Goal: Task Accomplishment & Management: Manage account settings

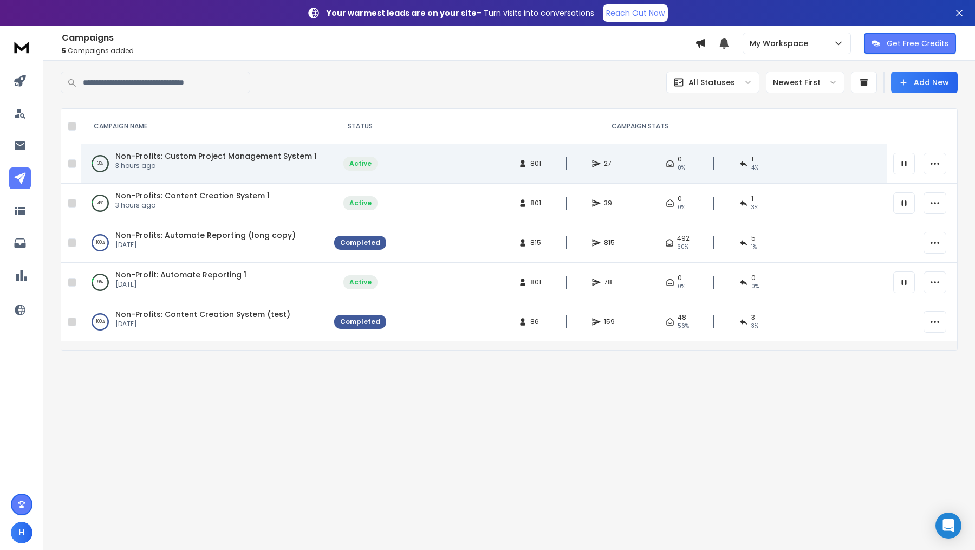
click at [810, 172] on div "801 27 0 0% 1 4 %" at bounding box center [639, 163] width 481 height 17
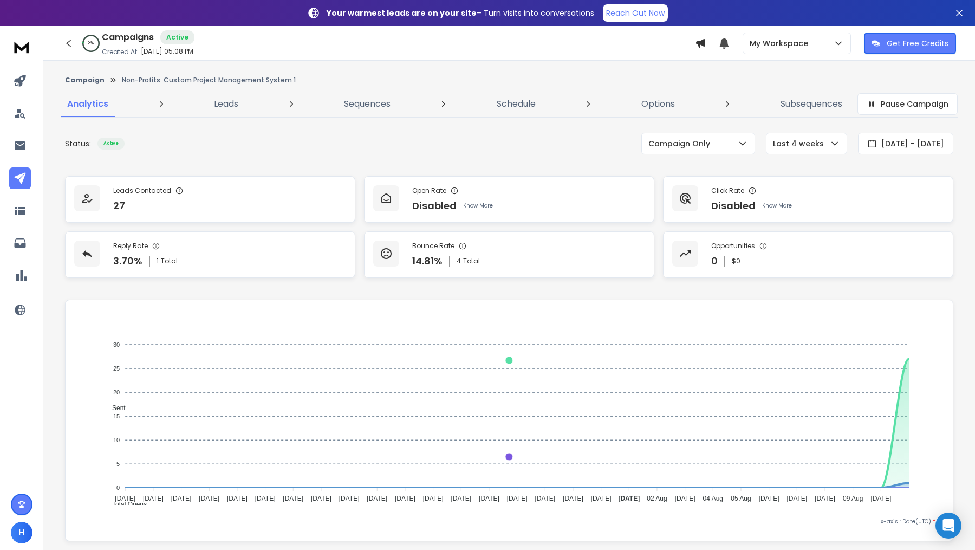
click at [221, 258] on link "Reply Rate 3.70 % 1 Total" at bounding box center [210, 254] width 290 height 47
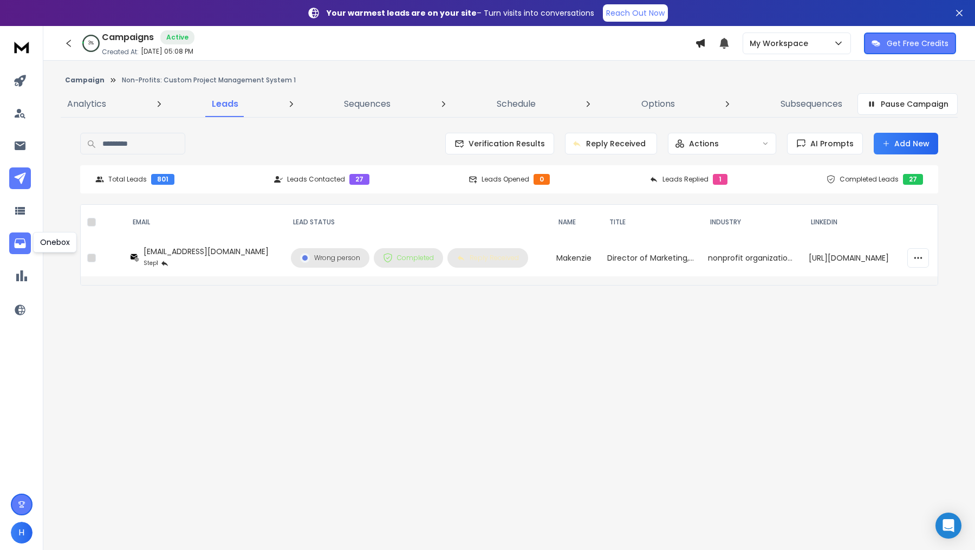
click at [14, 234] on link at bounding box center [20, 243] width 22 height 22
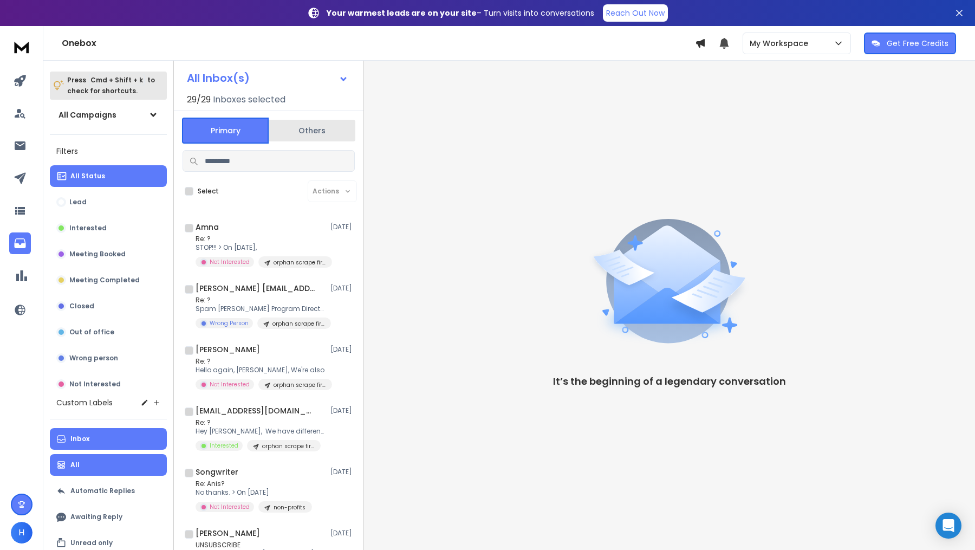
click at [102, 462] on button "All" at bounding box center [108, 465] width 117 height 22
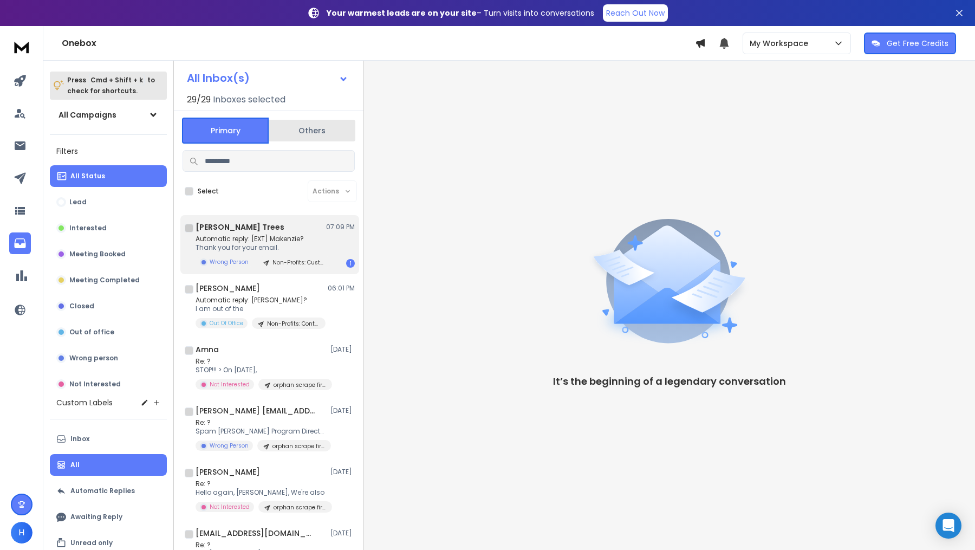
click at [320, 242] on p "Automatic reply: [EXT] Makenzie?" at bounding box center [261, 239] width 130 height 9
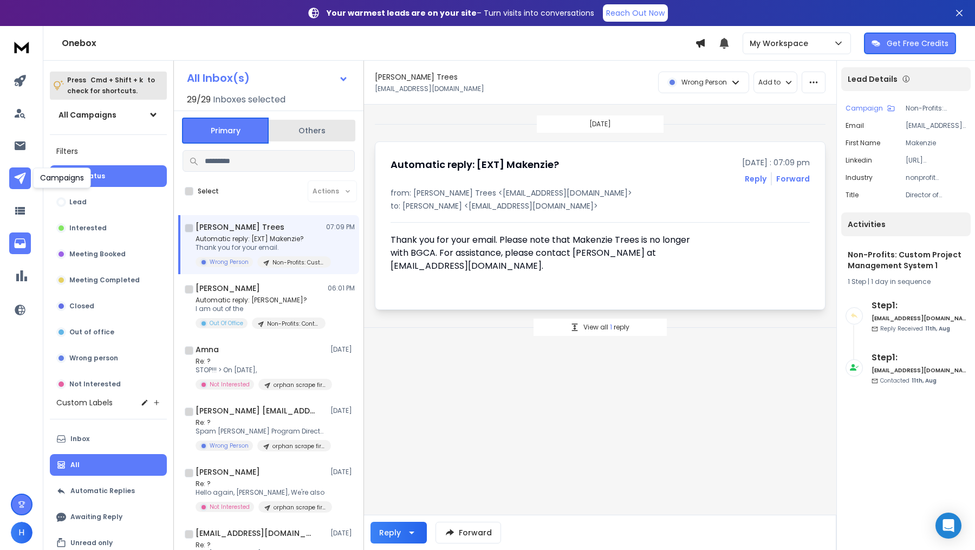
click at [19, 175] on icon at bounding box center [19, 177] width 11 height 11
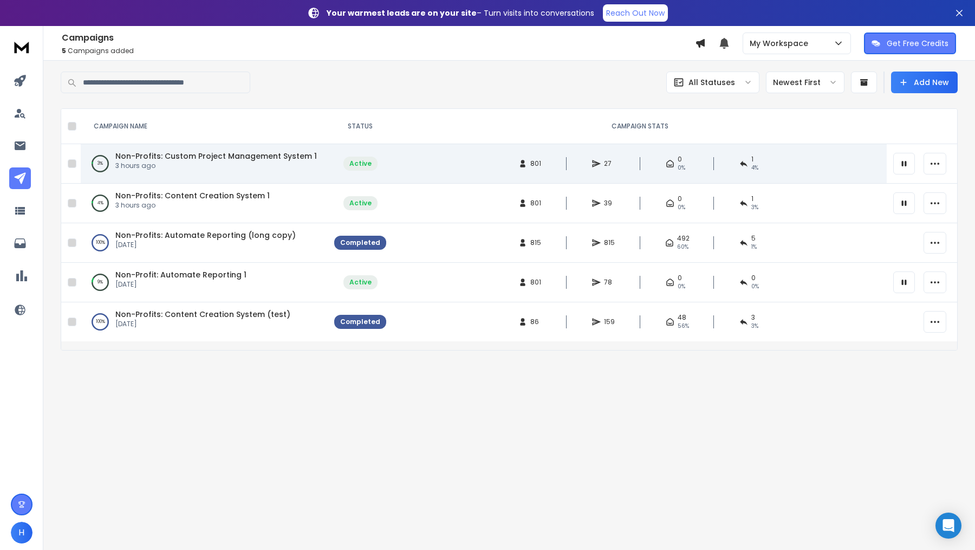
click at [460, 168] on div "801 27 0 0% 1 4 %" at bounding box center [639, 163] width 481 height 17
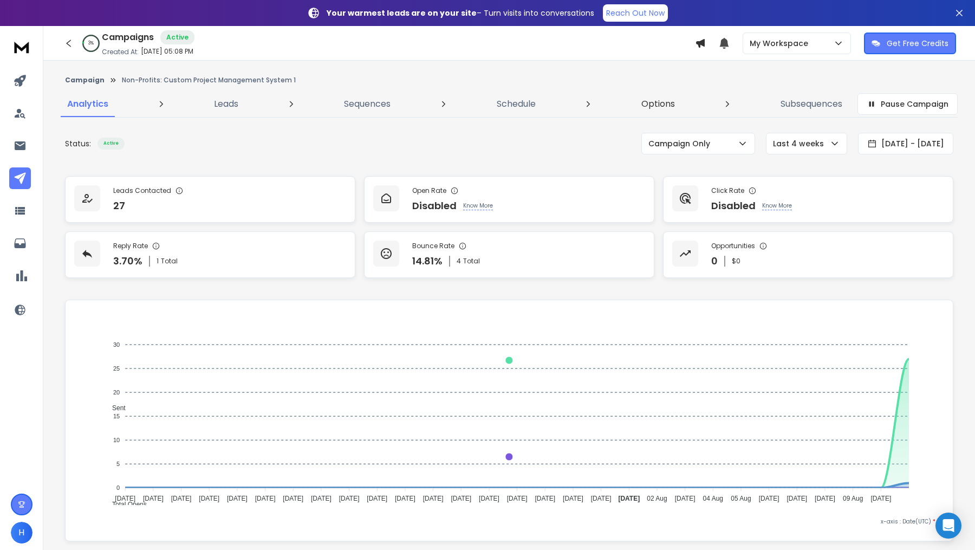
click at [643, 110] on link "Options" at bounding box center [658, 104] width 47 height 26
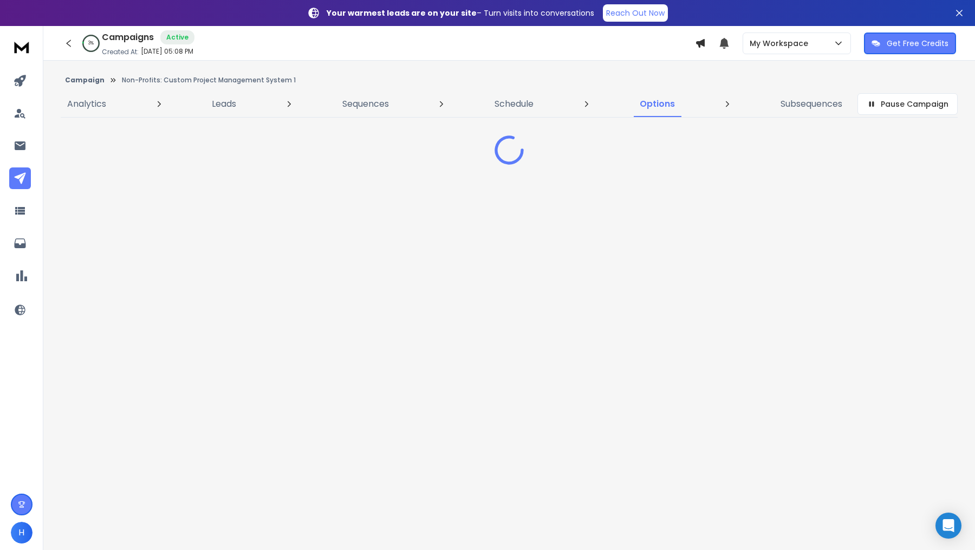
select select "*"
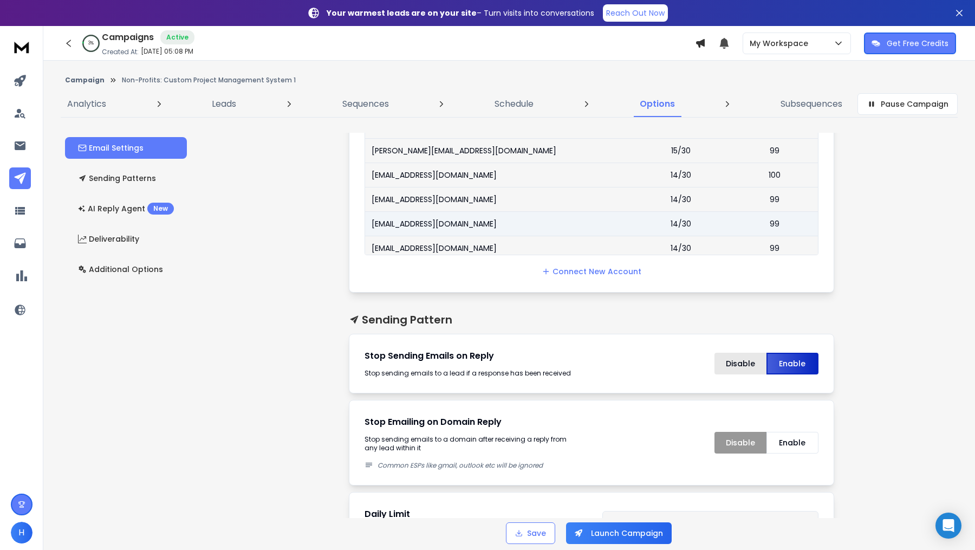
scroll to position [51, 0]
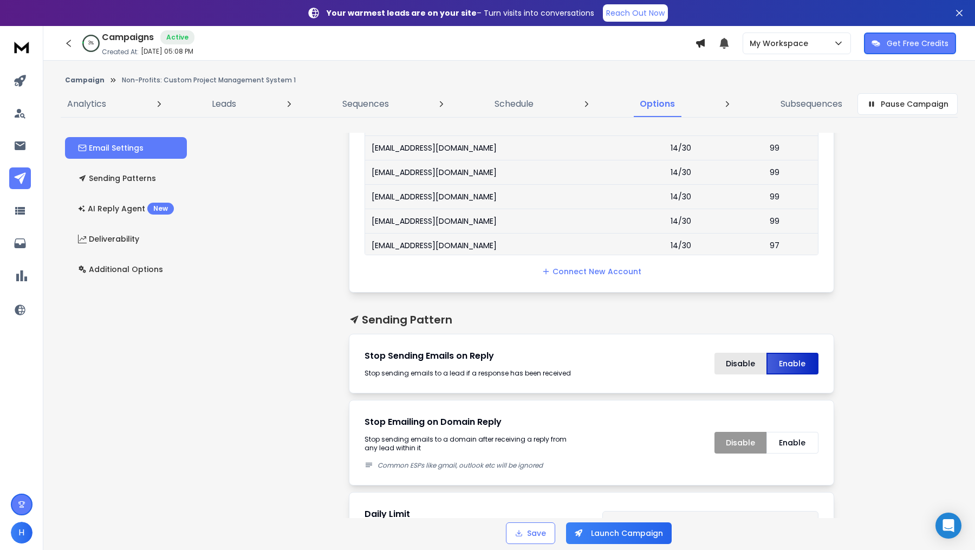
click at [119, 108] on div "Analytics Leads Sequences Schedule Options Subsequences" at bounding box center [455, 104] width 788 height 26
click at [100, 101] on p "Analytics" at bounding box center [86, 103] width 39 height 13
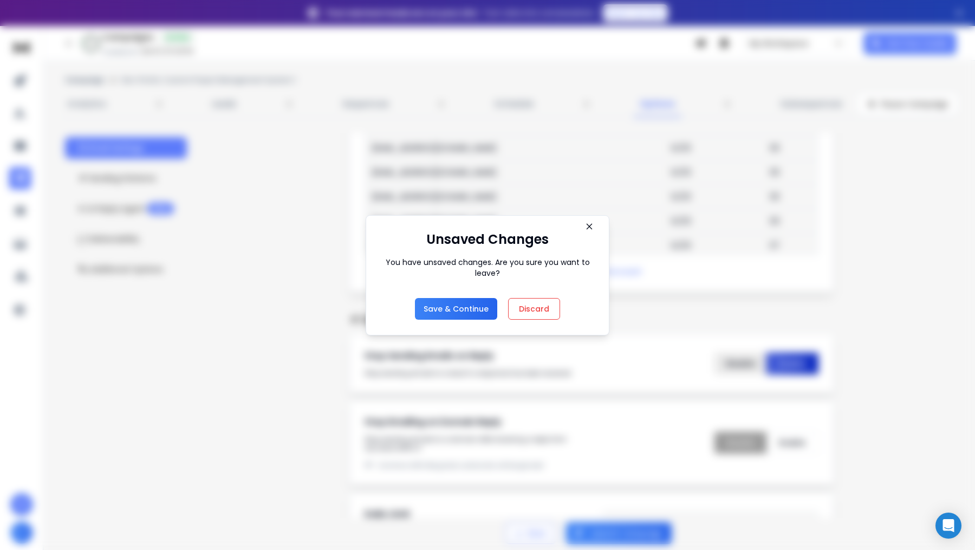
click at [592, 220] on div "Unsaved Changes You have unsaved changes. Are you sure you want to leave? Save …" at bounding box center [488, 275] width 244 height 120
click at [590, 222] on icon at bounding box center [589, 226] width 9 height 9
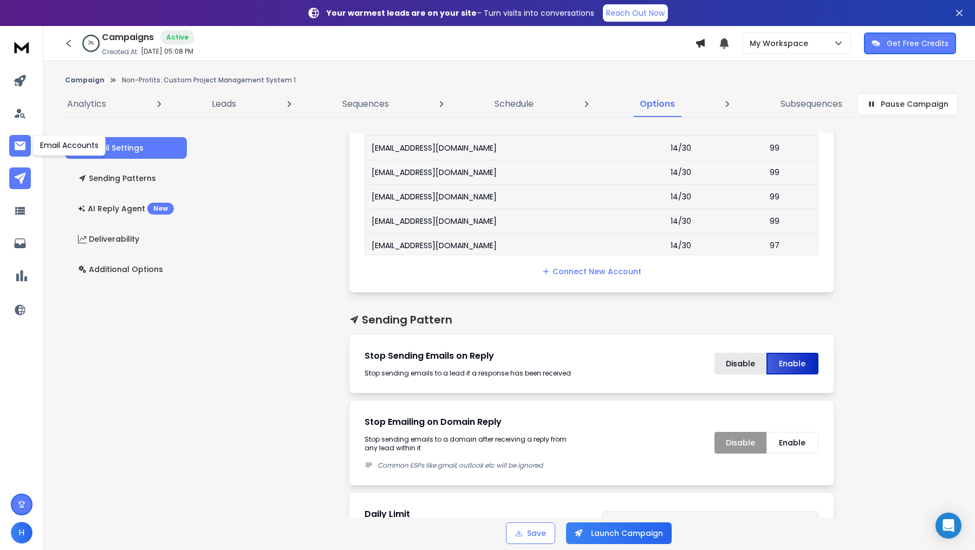
click at [22, 144] on icon at bounding box center [20, 145] width 11 height 9
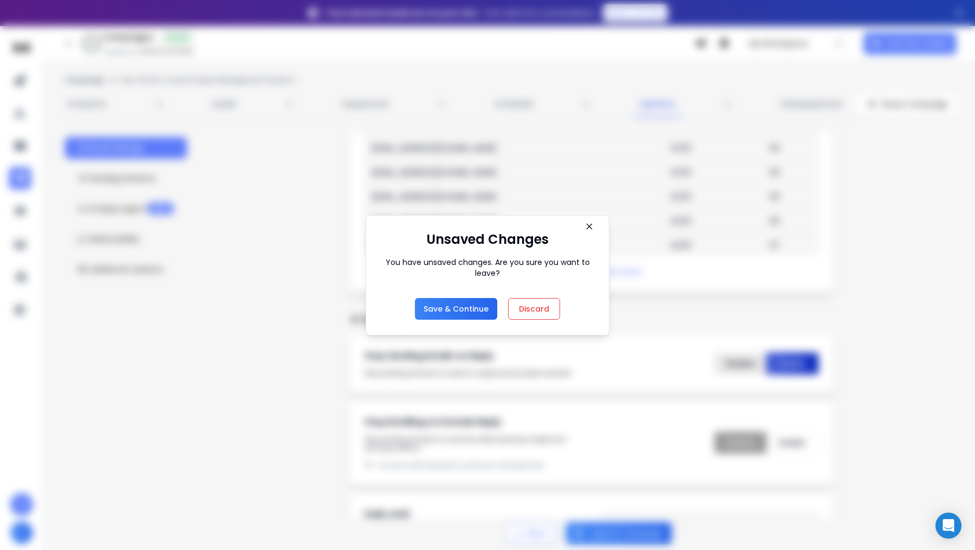
click at [442, 310] on button "Save & Continue" at bounding box center [456, 309] width 82 height 22
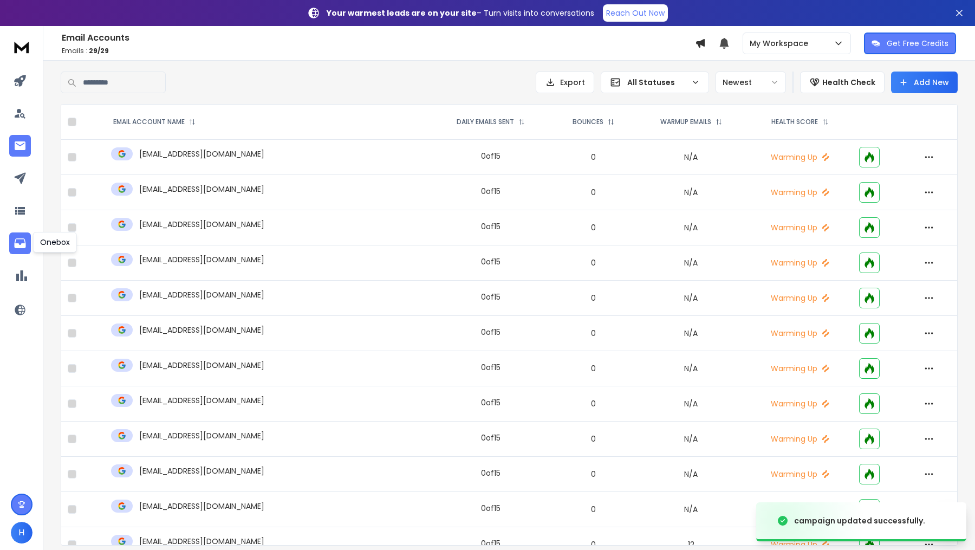
click at [19, 245] on icon at bounding box center [19, 243] width 11 height 10
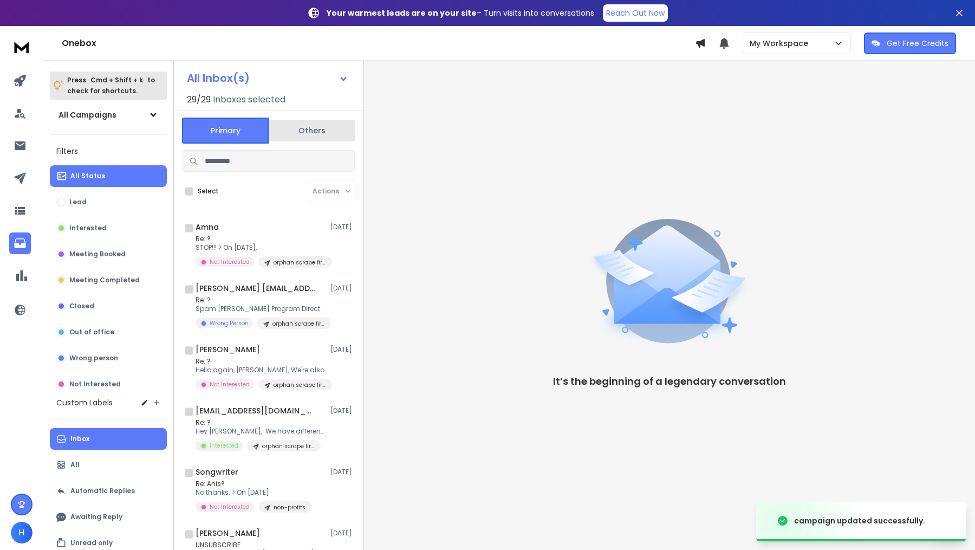
click at [24, 166] on div at bounding box center [21, 197] width 25 height 255
click at [24, 180] on icon at bounding box center [20, 178] width 13 height 13
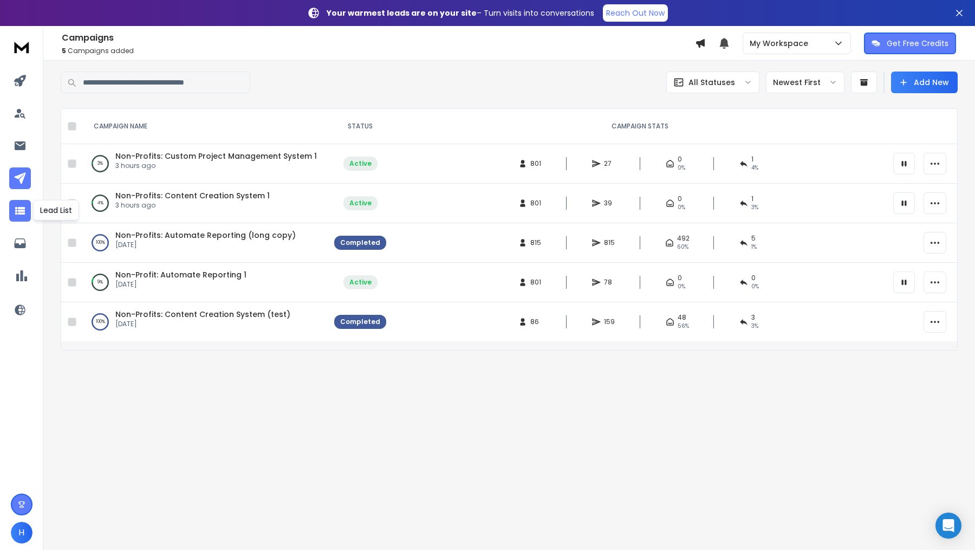
click at [26, 200] on link at bounding box center [20, 211] width 22 height 22
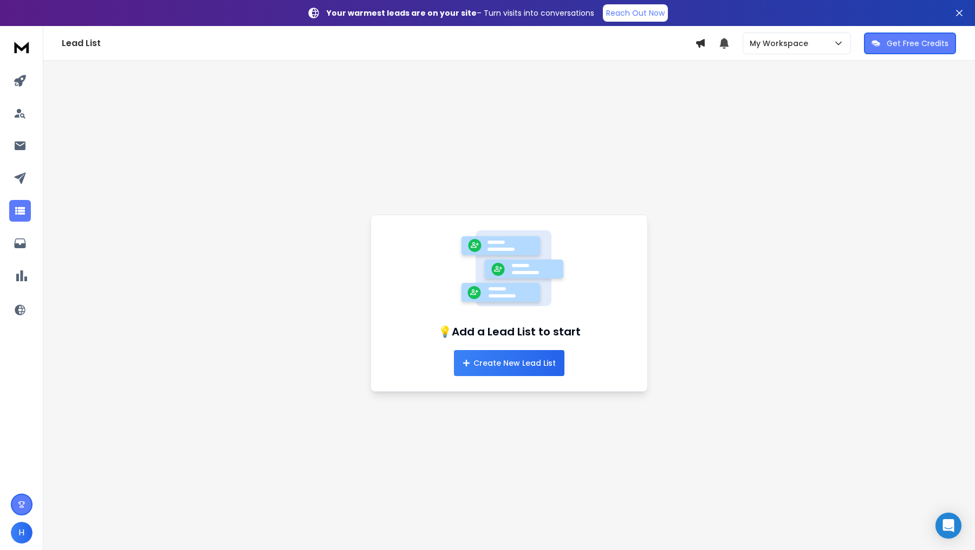
click at [29, 98] on div at bounding box center [21, 197] width 25 height 255
click at [26, 88] on link at bounding box center [20, 81] width 22 height 22
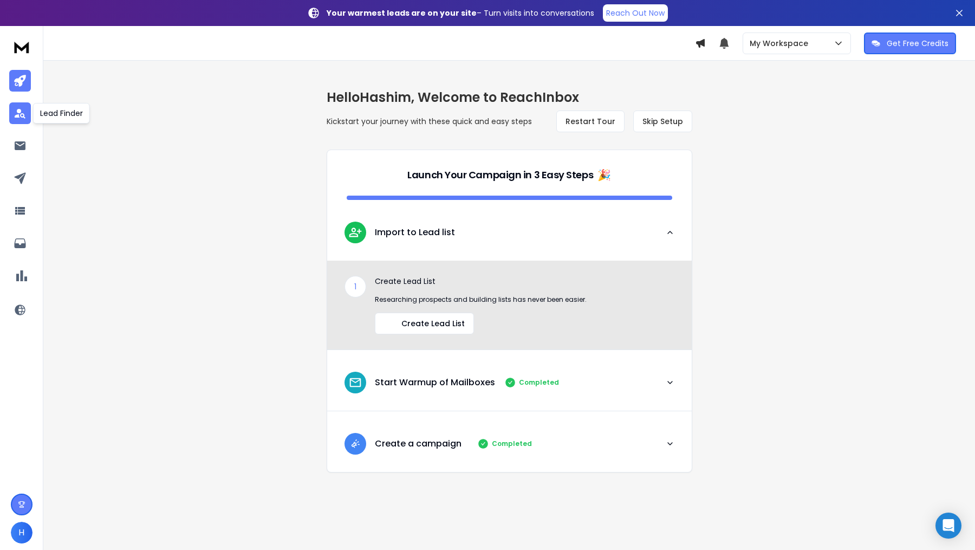
click at [25, 108] on icon at bounding box center [20, 113] width 13 height 13
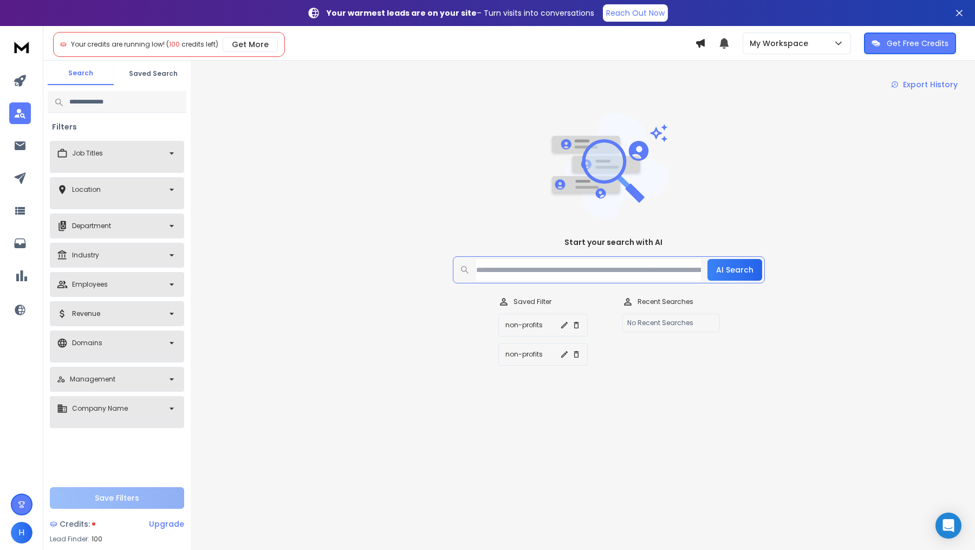
click at [21, 157] on div at bounding box center [21, 148] width 25 height 26
click at [21, 148] on icon at bounding box center [20, 145] width 11 height 9
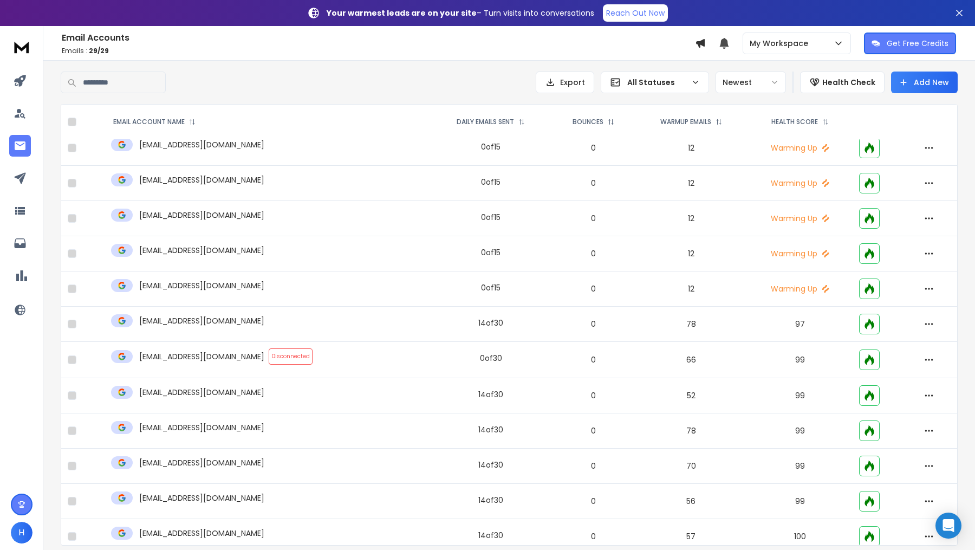
scroll to position [469, 0]
